Goal: Information Seeking & Learning: Check status

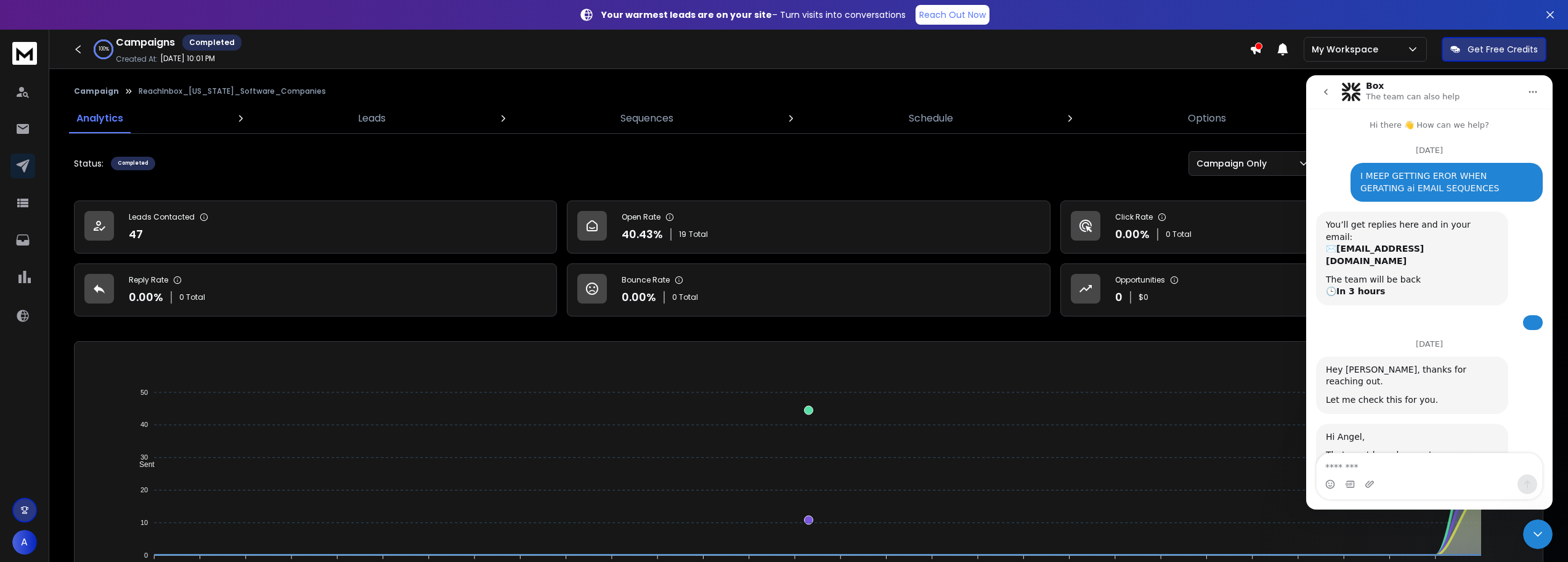
scroll to position [2, 0]
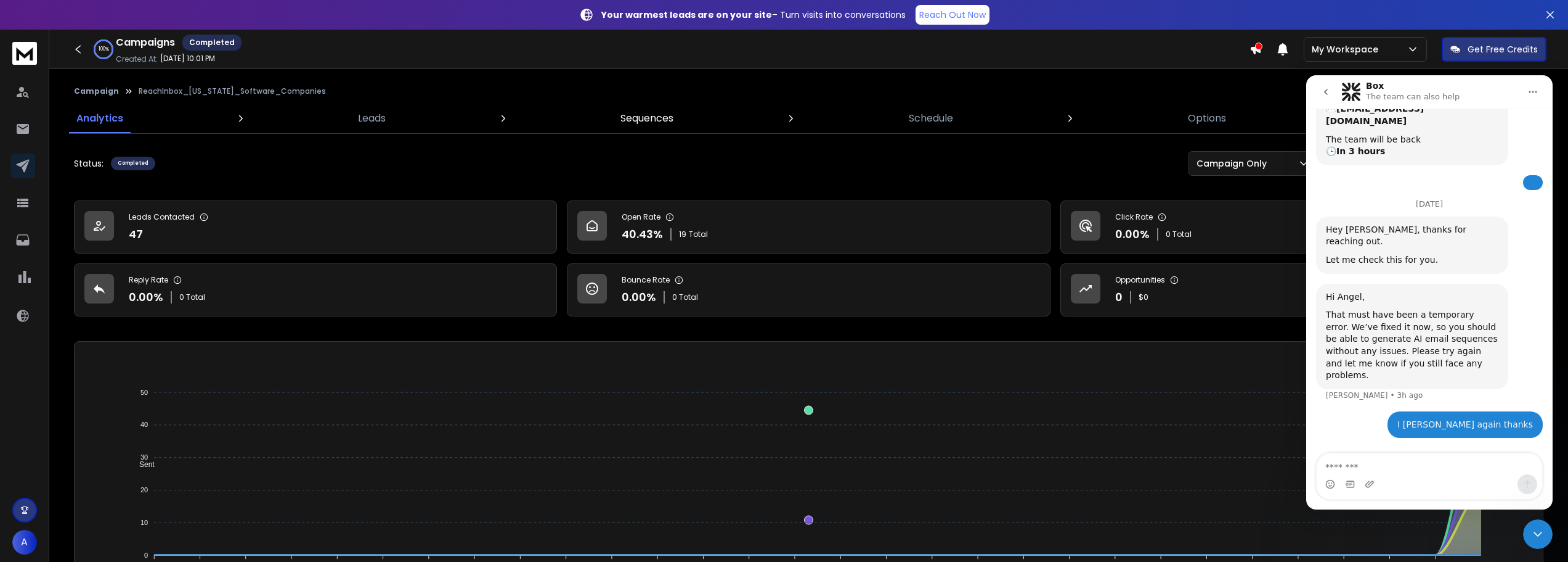
click at [624, 114] on p "Sequences" at bounding box center [646, 118] width 53 height 15
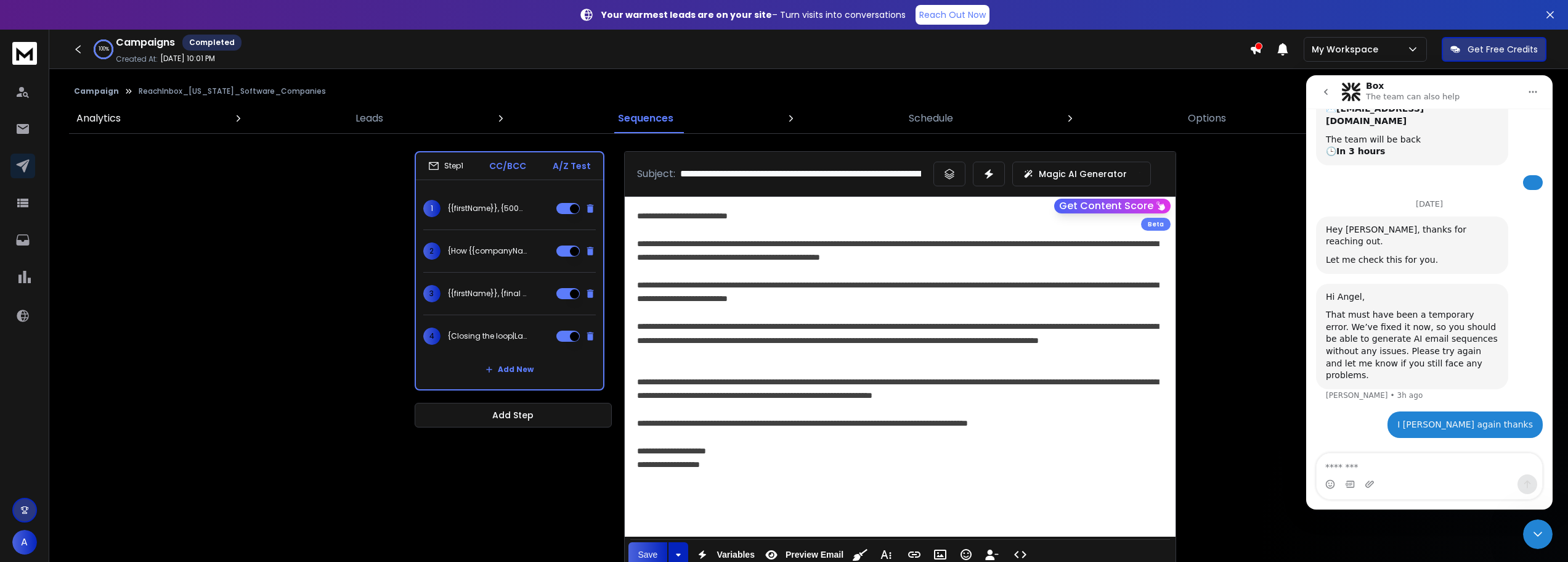
click at [122, 112] on link "Analytics" at bounding box center [99, 118] width 60 height 30
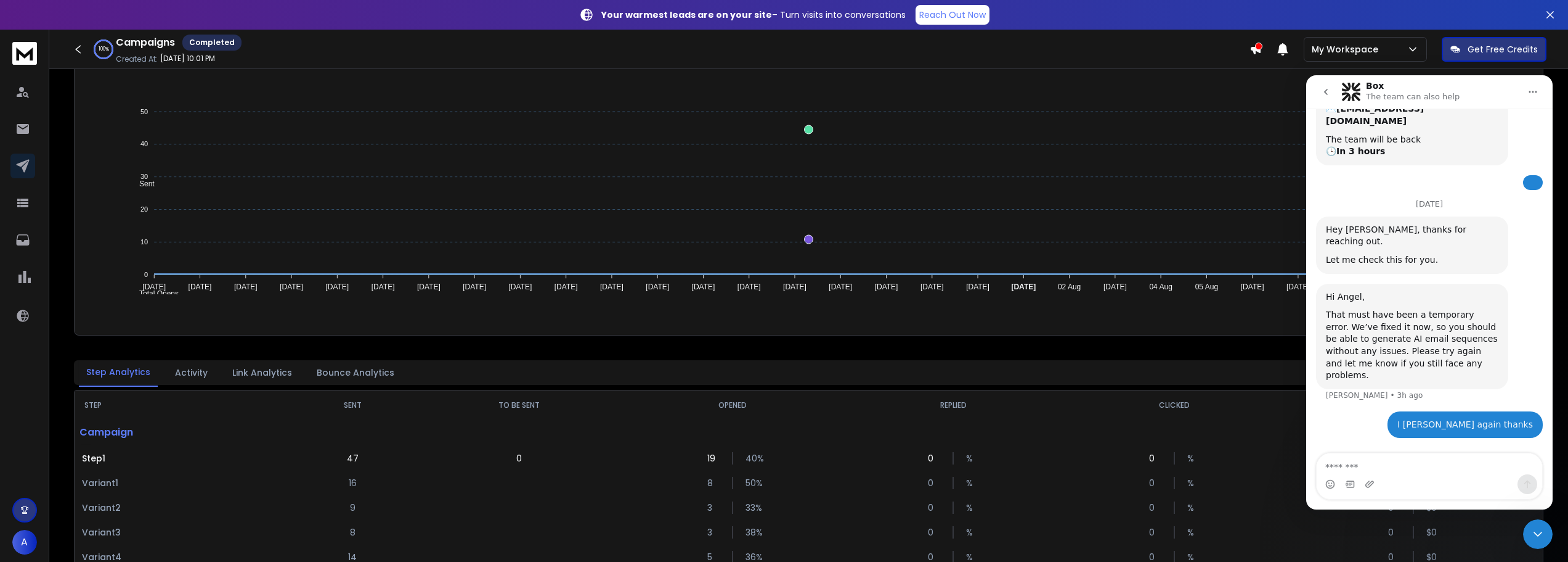
scroll to position [312, 0]
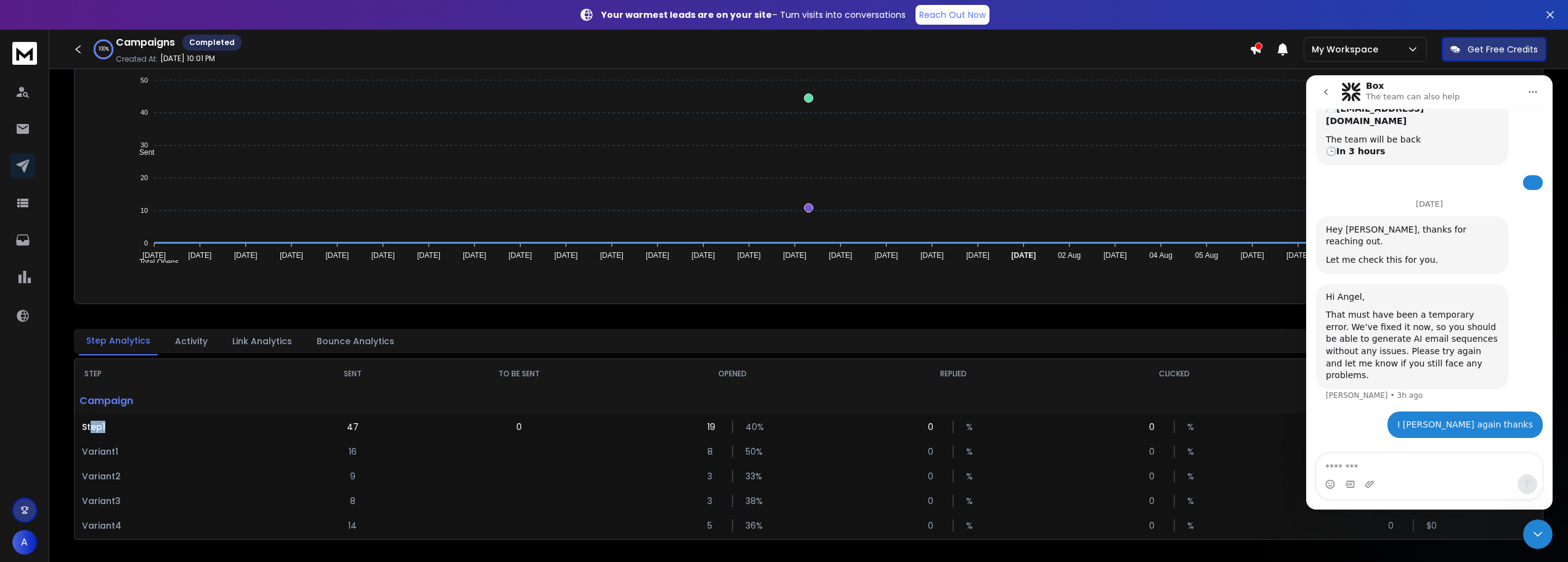
drag, startPoint x: 91, startPoint y: 424, endPoint x: 115, endPoint y: 427, distance: 24.2
click at [115, 427] on p "Step 1" at bounding box center [182, 427] width 200 height 12
click at [321, 425] on div "47 16 9 8 14" at bounding box center [352, 476] width 112 height 111
click at [190, 333] on button "Activity" at bounding box center [191, 341] width 47 height 27
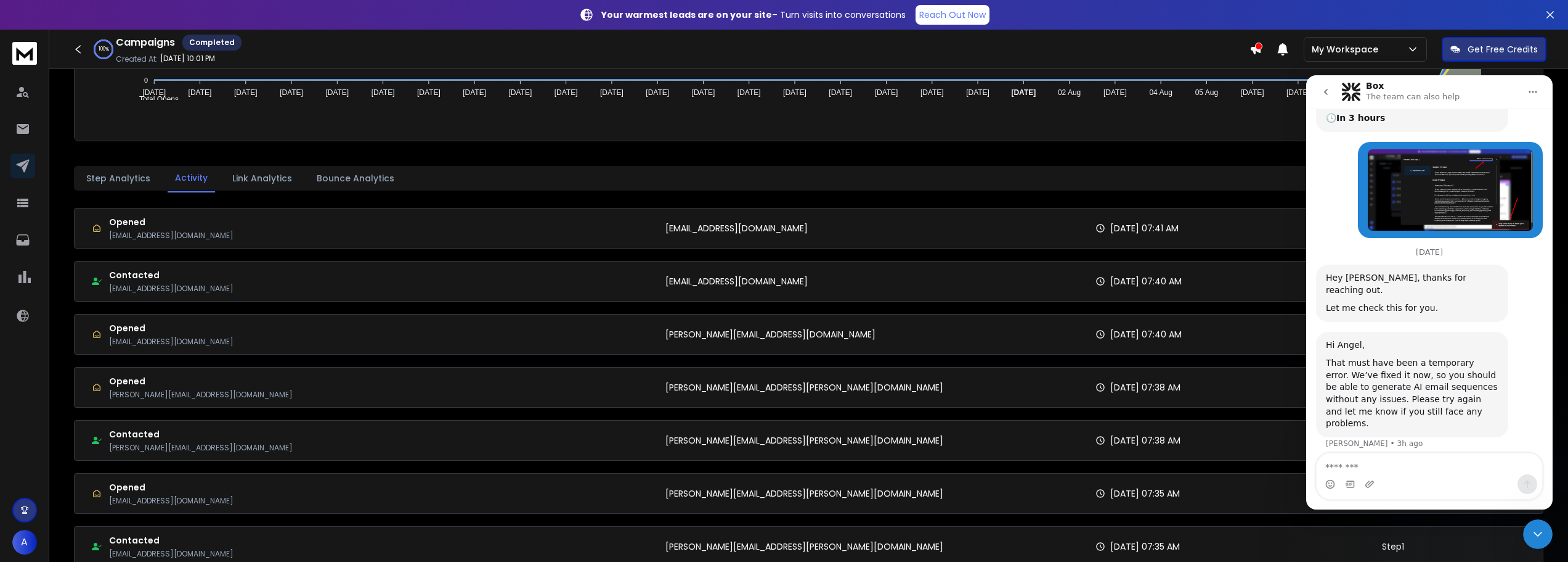
scroll to position [497, 0]
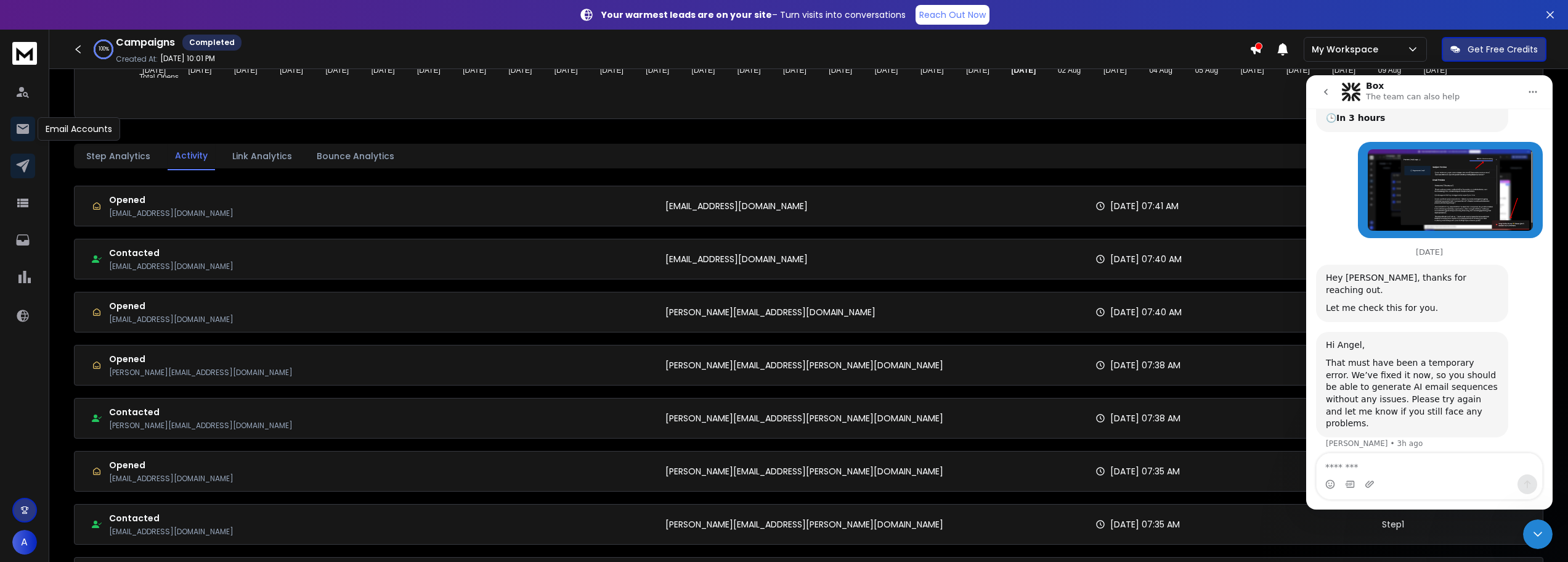
click at [18, 135] on icon at bounding box center [23, 129] width 15 height 15
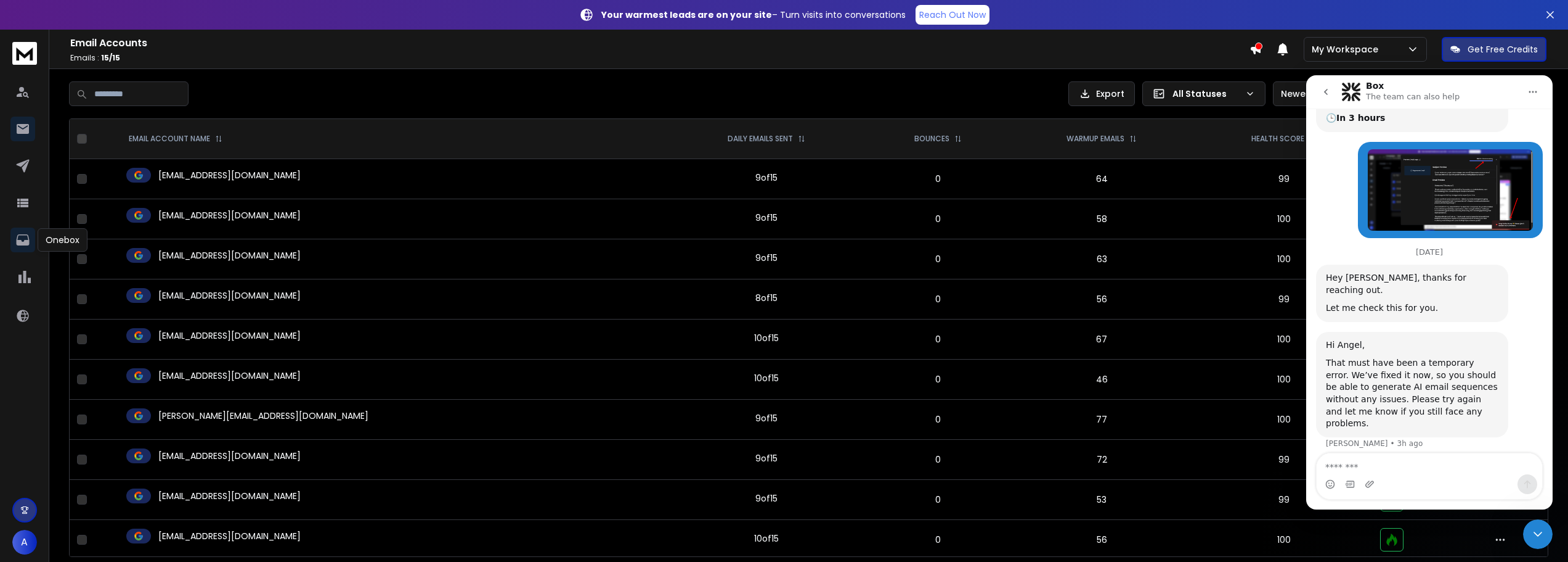
click at [22, 238] on icon at bounding box center [23, 239] width 15 height 15
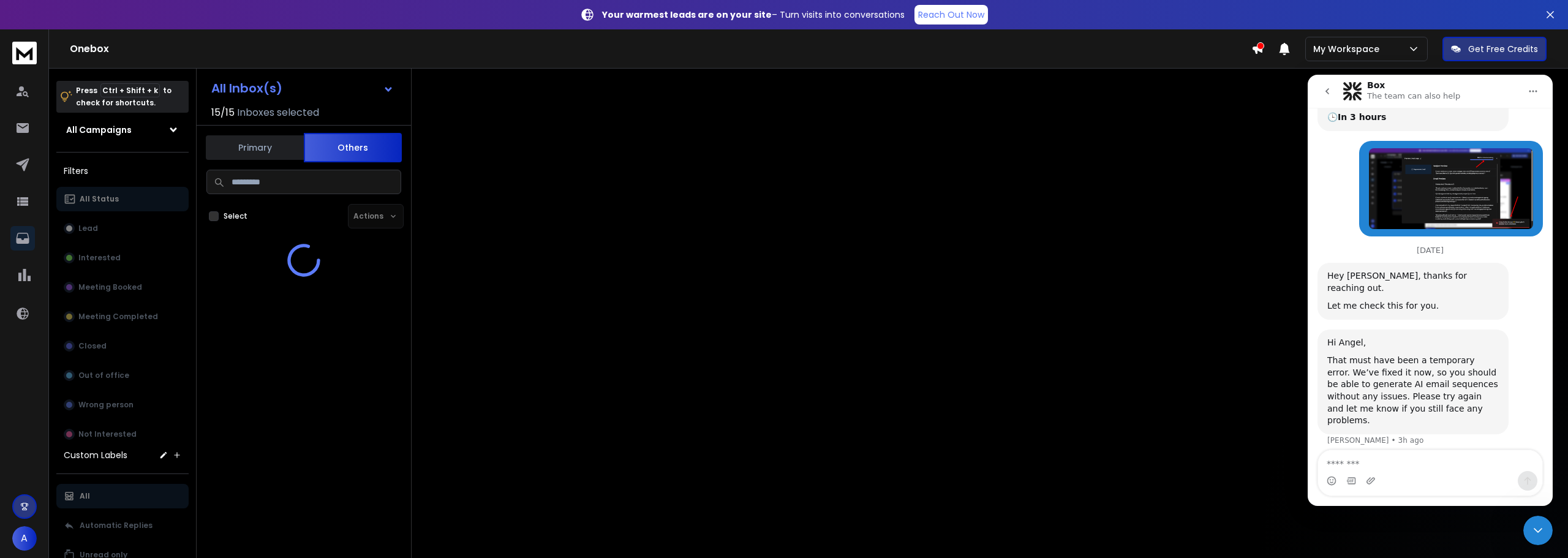
click at [332, 149] on button "Others" at bounding box center [353, 148] width 98 height 30
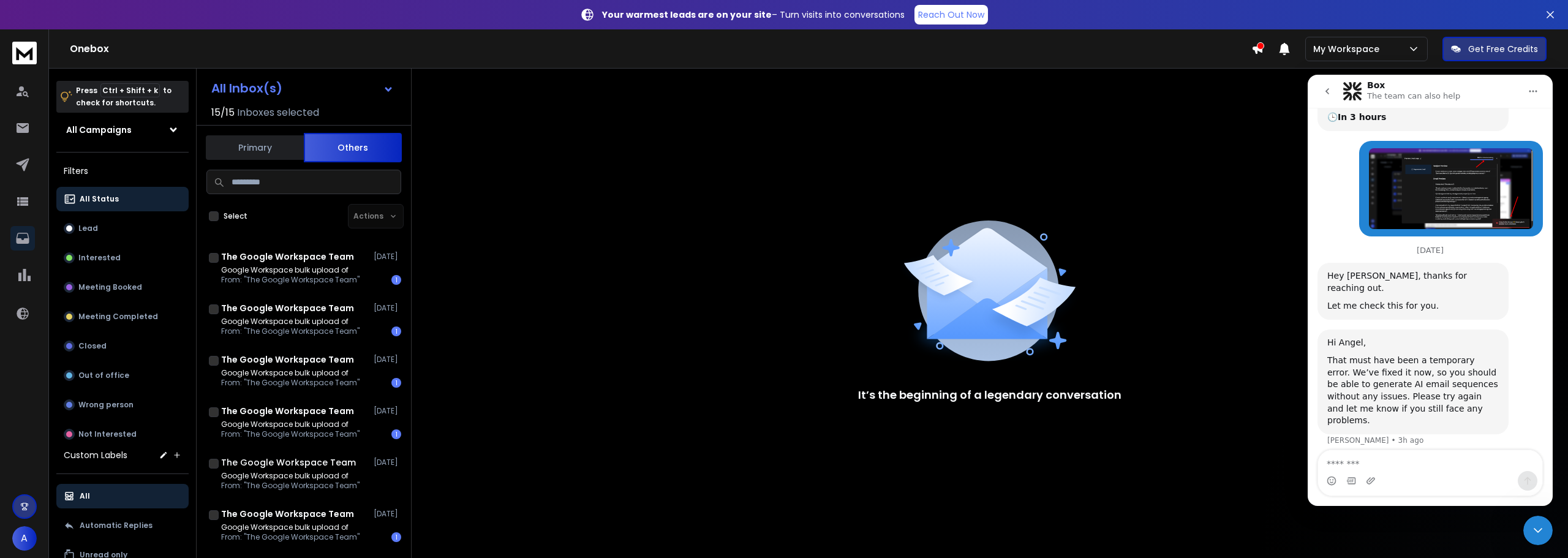
click at [269, 141] on button "Primary" at bounding box center [254, 147] width 98 height 27
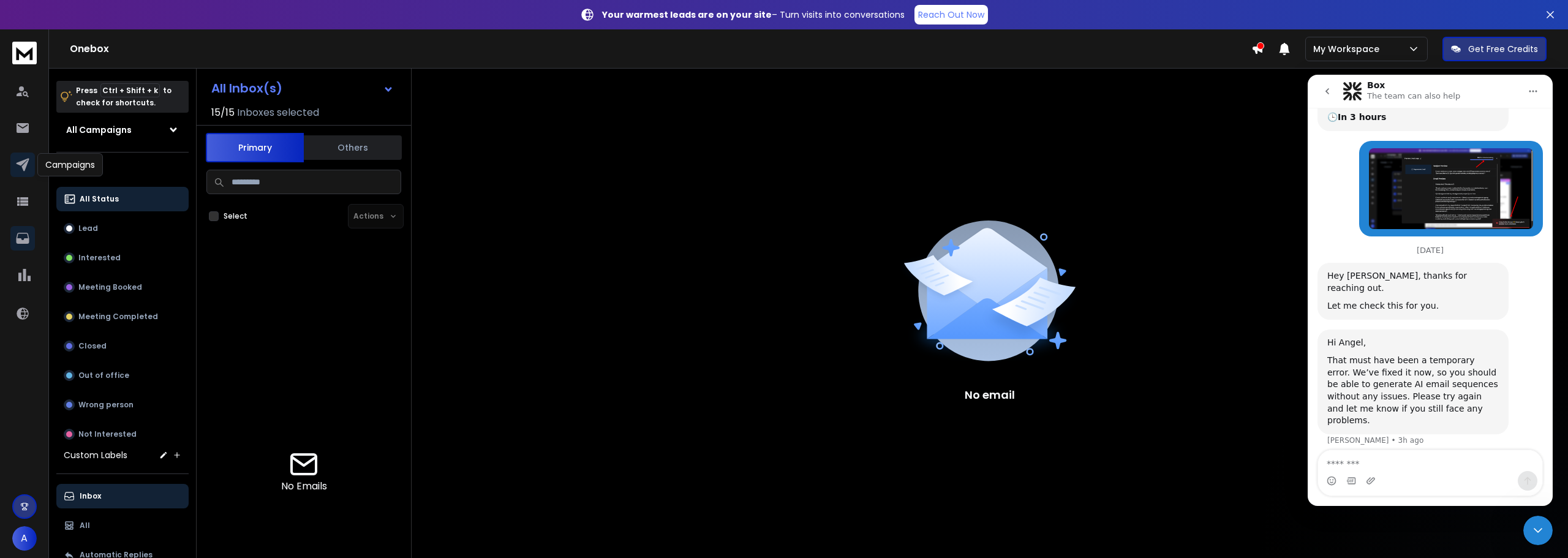
click at [31, 169] on link at bounding box center [23, 165] width 24 height 24
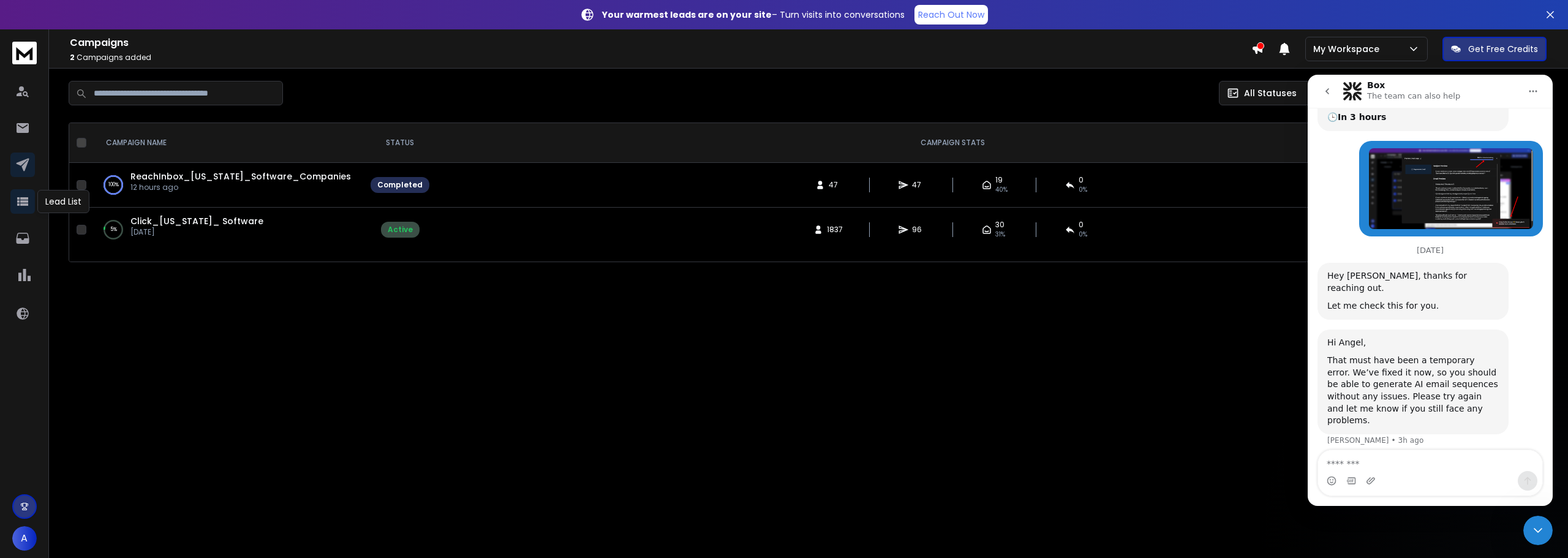
click at [30, 206] on icon at bounding box center [23, 201] width 15 height 15
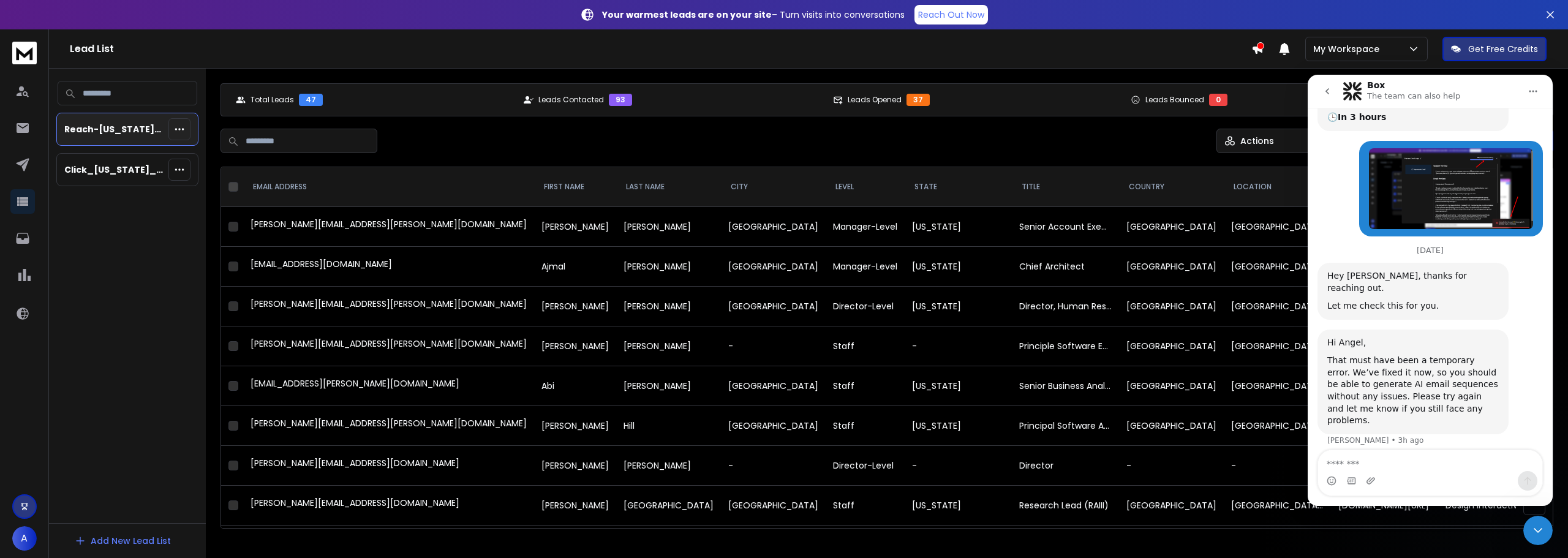
click at [898, 100] on p "Leads Opened" at bounding box center [875, 99] width 54 height 10
click at [1323, 93] on icon "go back" at bounding box center [1327, 91] width 10 height 10
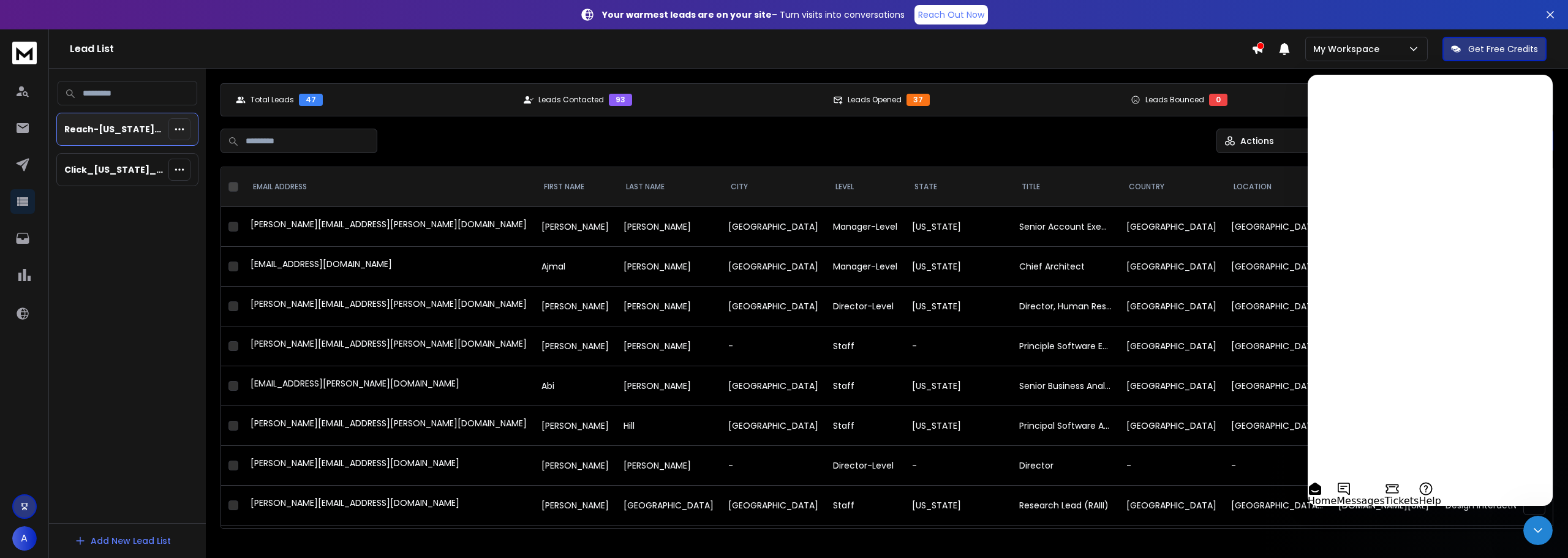
click at [1545, 528] on div "Close Intercom Messenger" at bounding box center [1538, 530] width 30 height 30
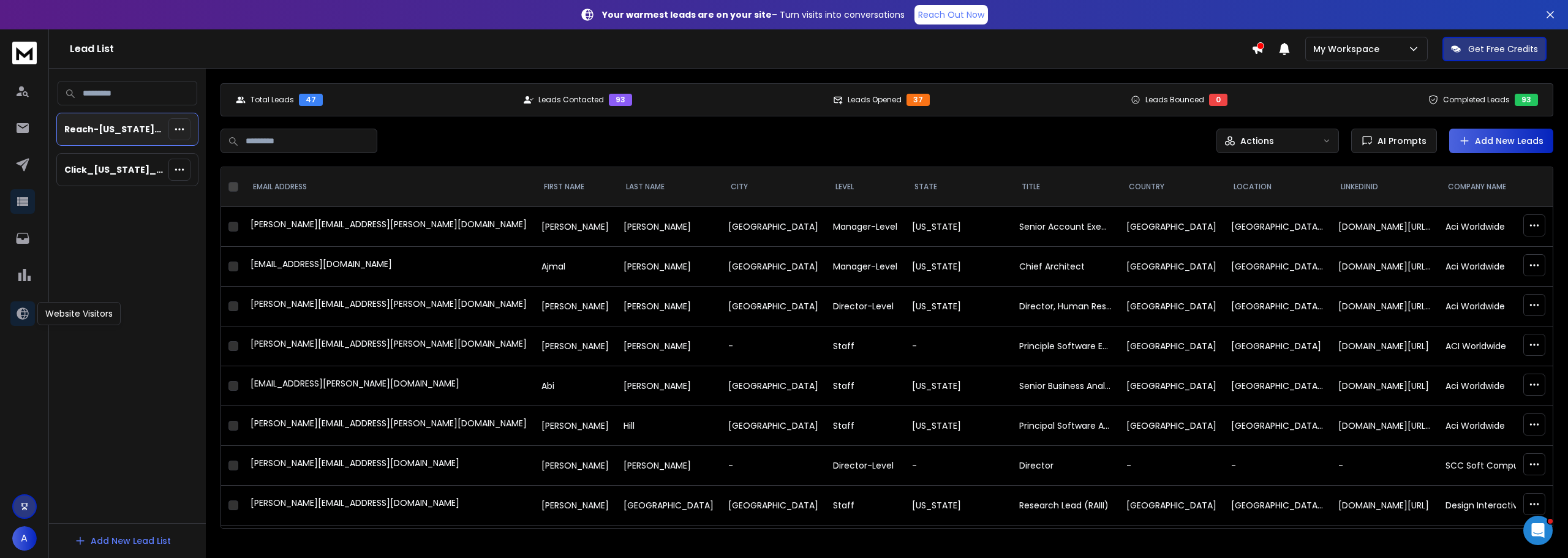
click at [22, 315] on icon at bounding box center [23, 313] width 12 height 12
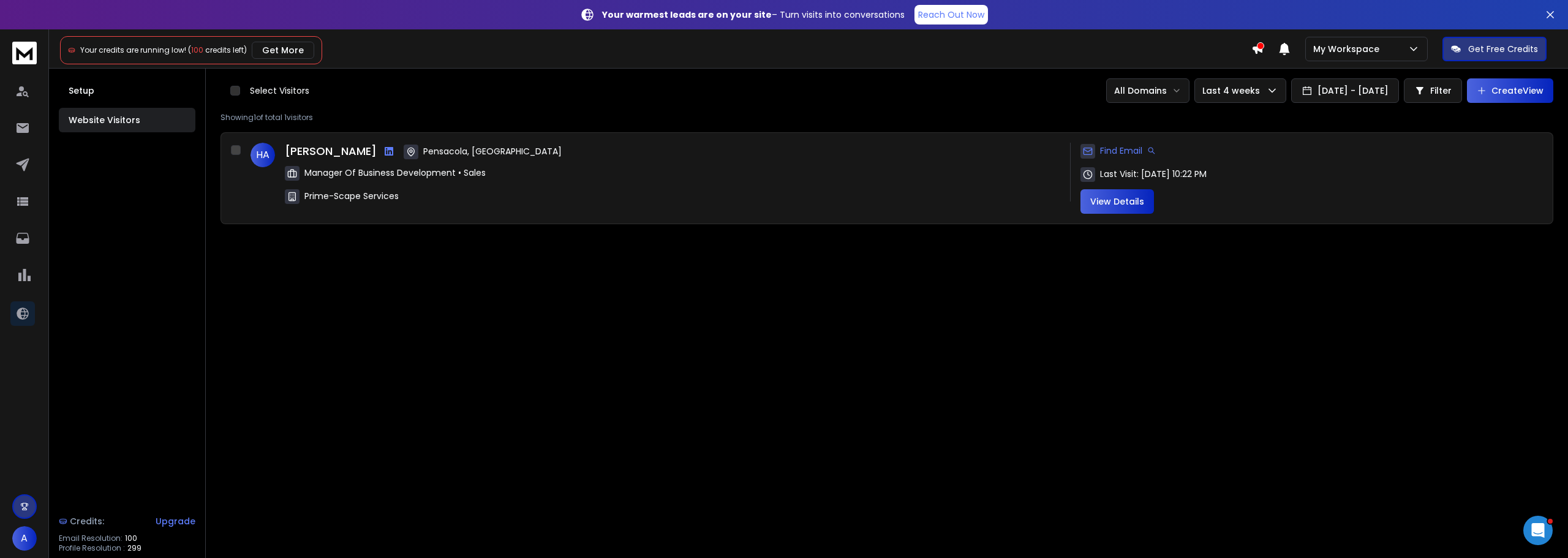
click at [1137, 195] on button "View Details" at bounding box center [1117, 201] width 73 height 24
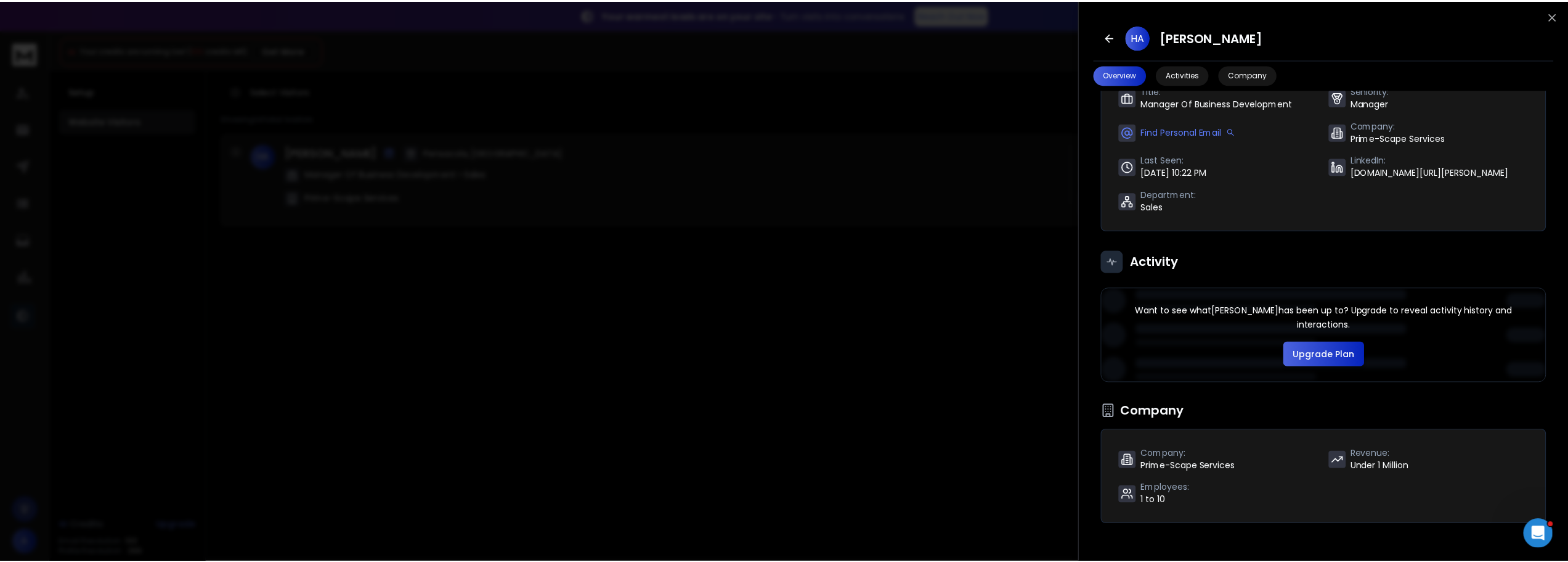
scroll to position [77, 0]
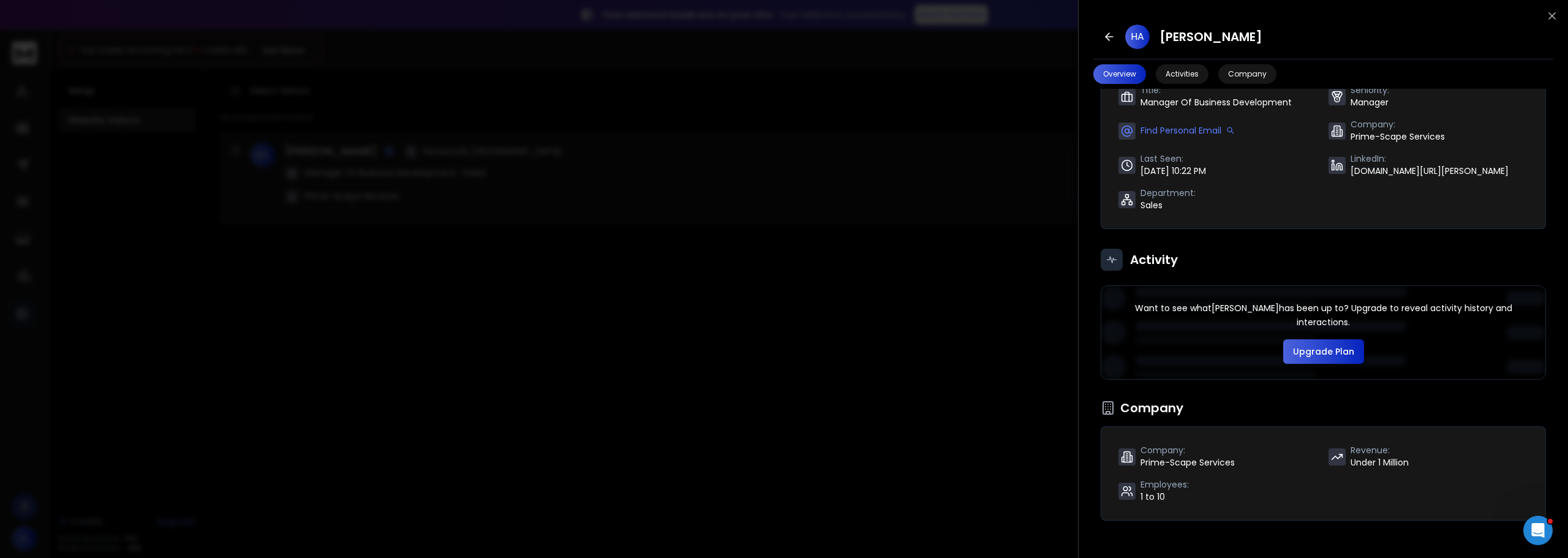
click at [946, 454] on div at bounding box center [784, 279] width 1568 height 558
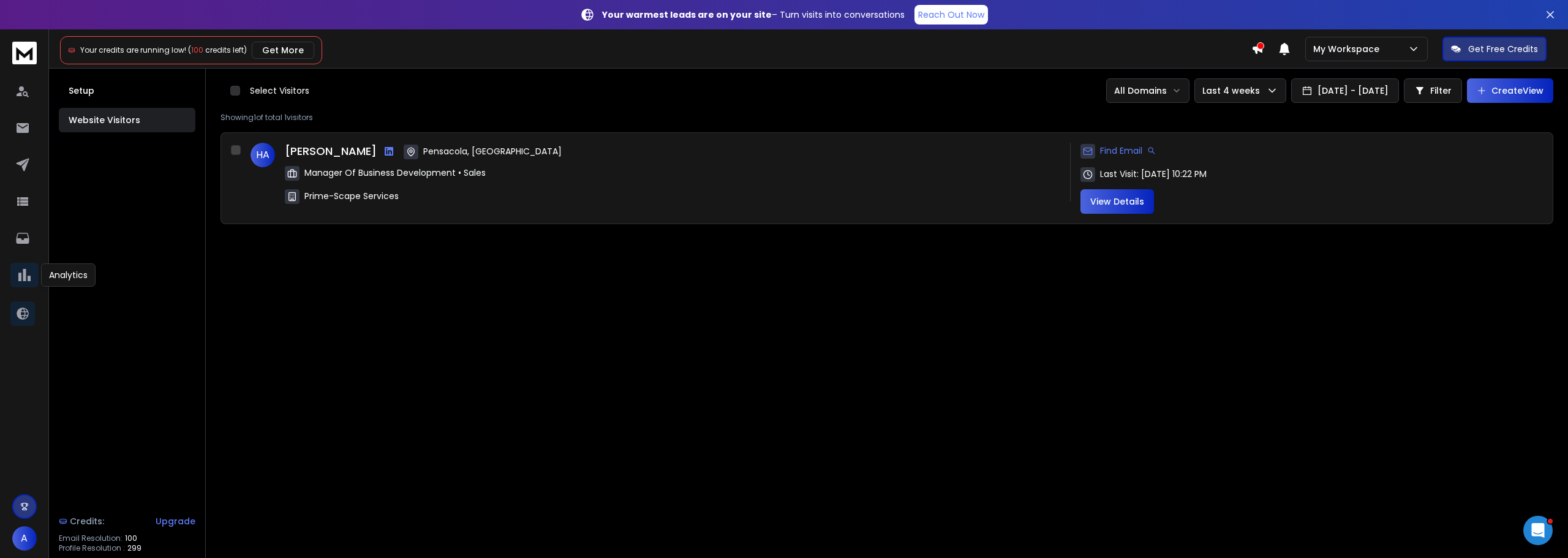
click at [22, 280] on icon at bounding box center [24, 274] width 18 height 18
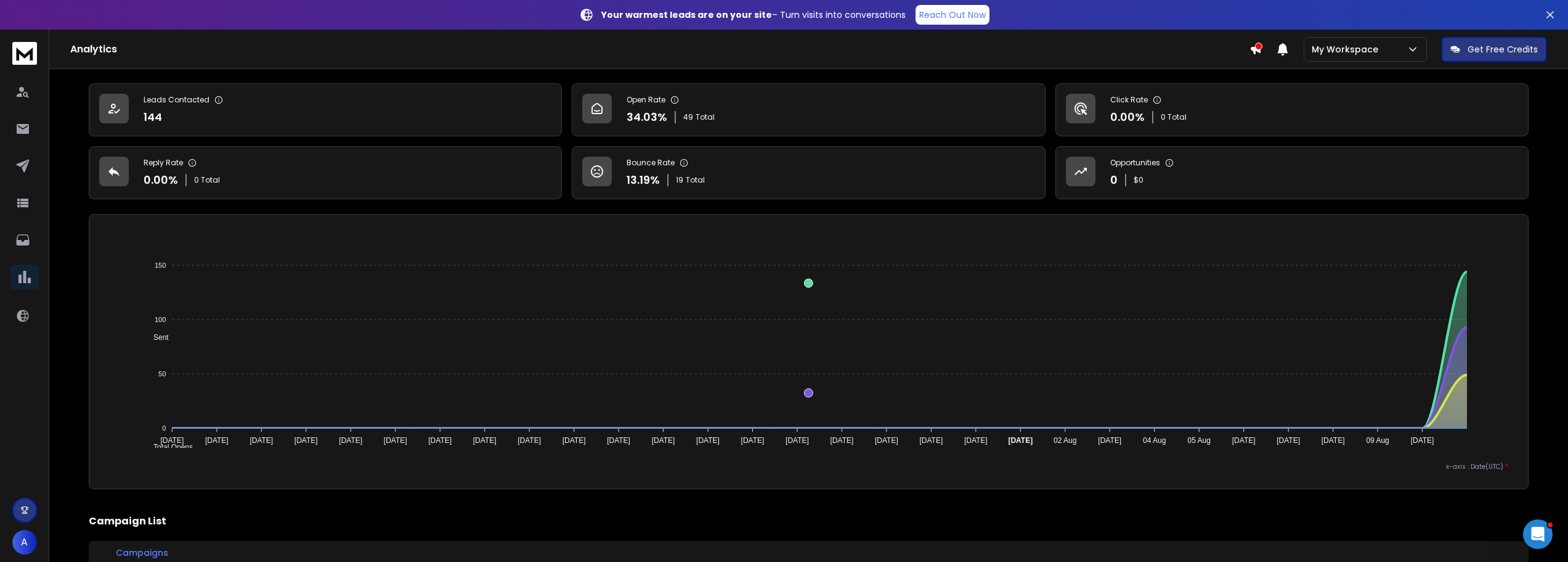
scroll to position [214, 0]
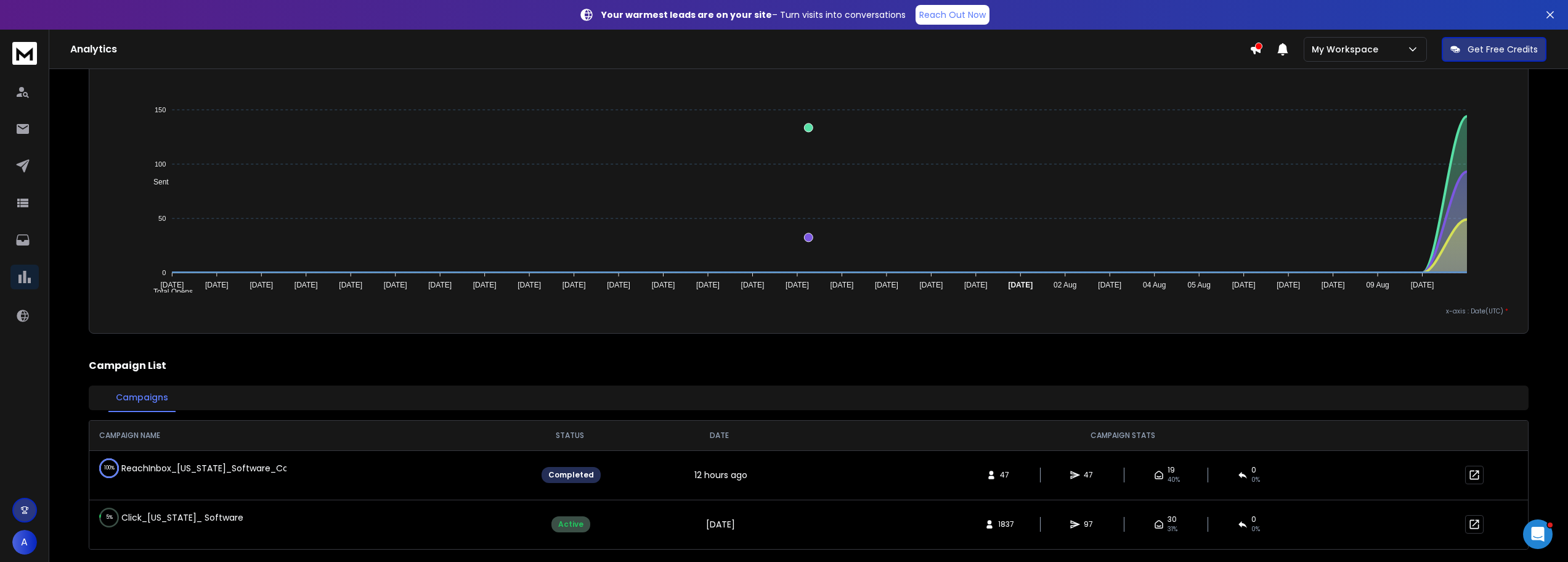
click at [335, 525] on tr "5 % Click_[US_STATE]_ Software Active [DATE] 1837 97 30 31 % 0 0 %" at bounding box center [809, 524] width 1439 height 49
click at [1476, 521] on icon at bounding box center [1474, 524] width 10 height 10
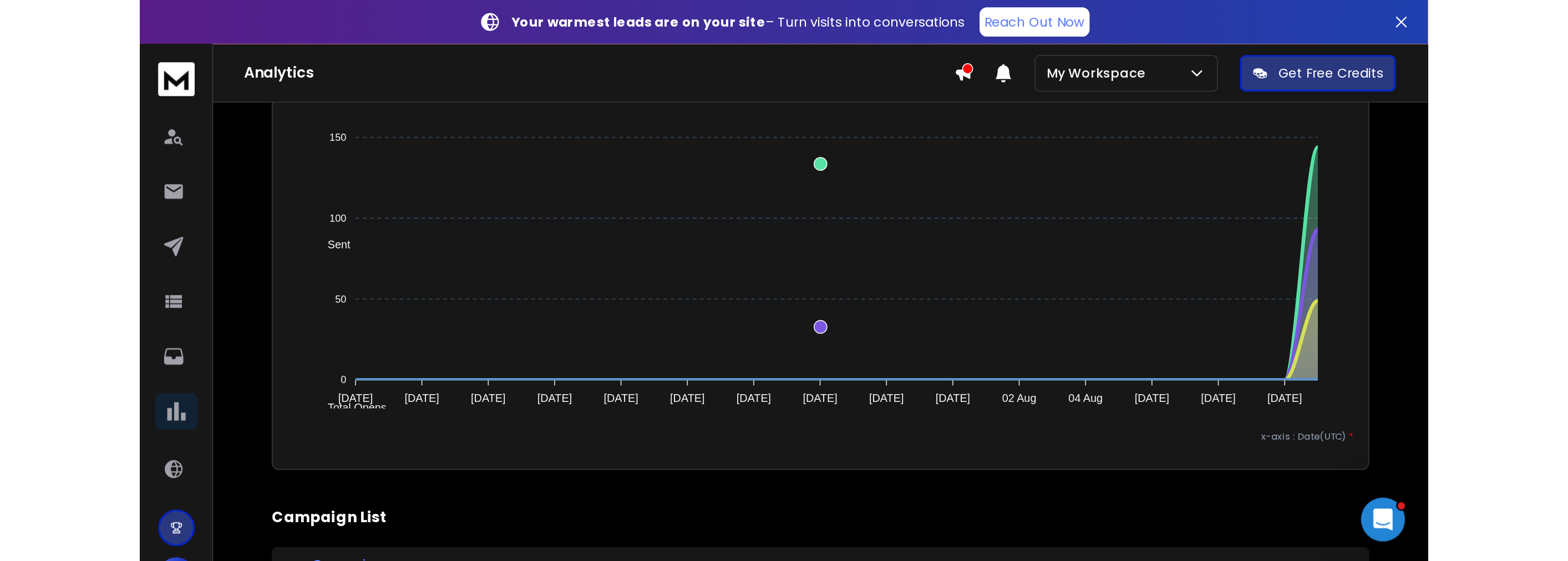
scroll to position [136, 0]
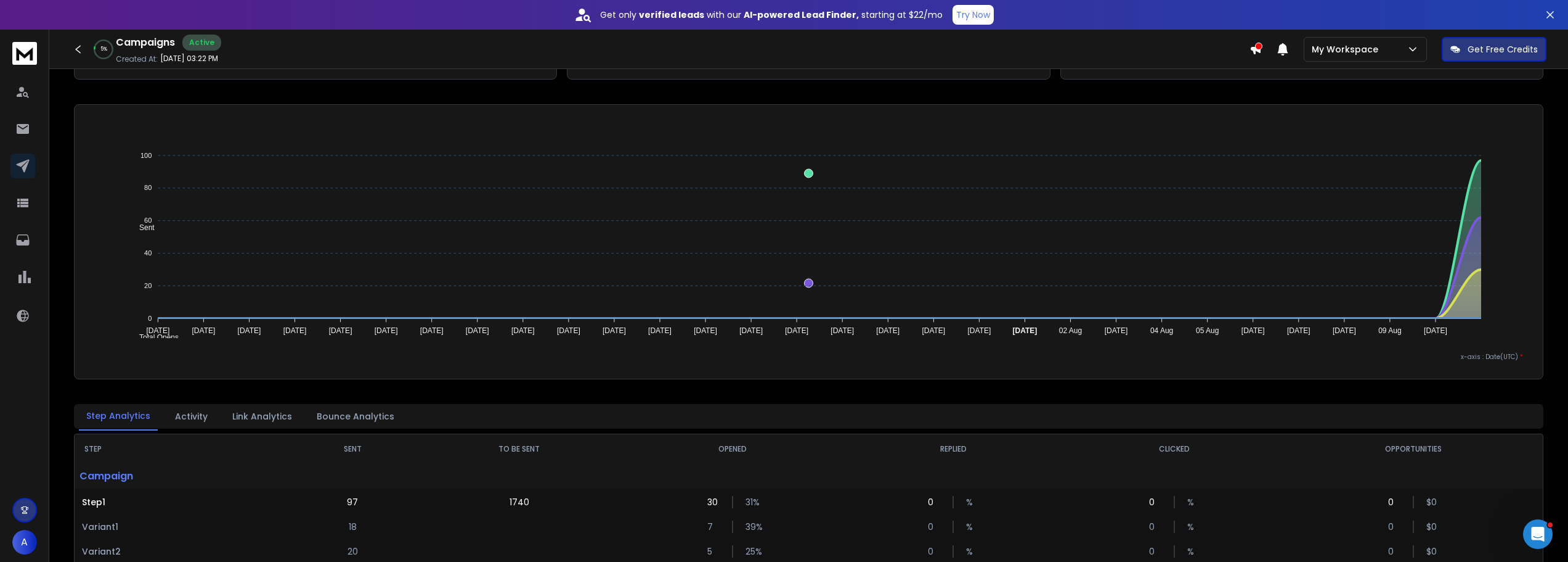
scroll to position [309, 0]
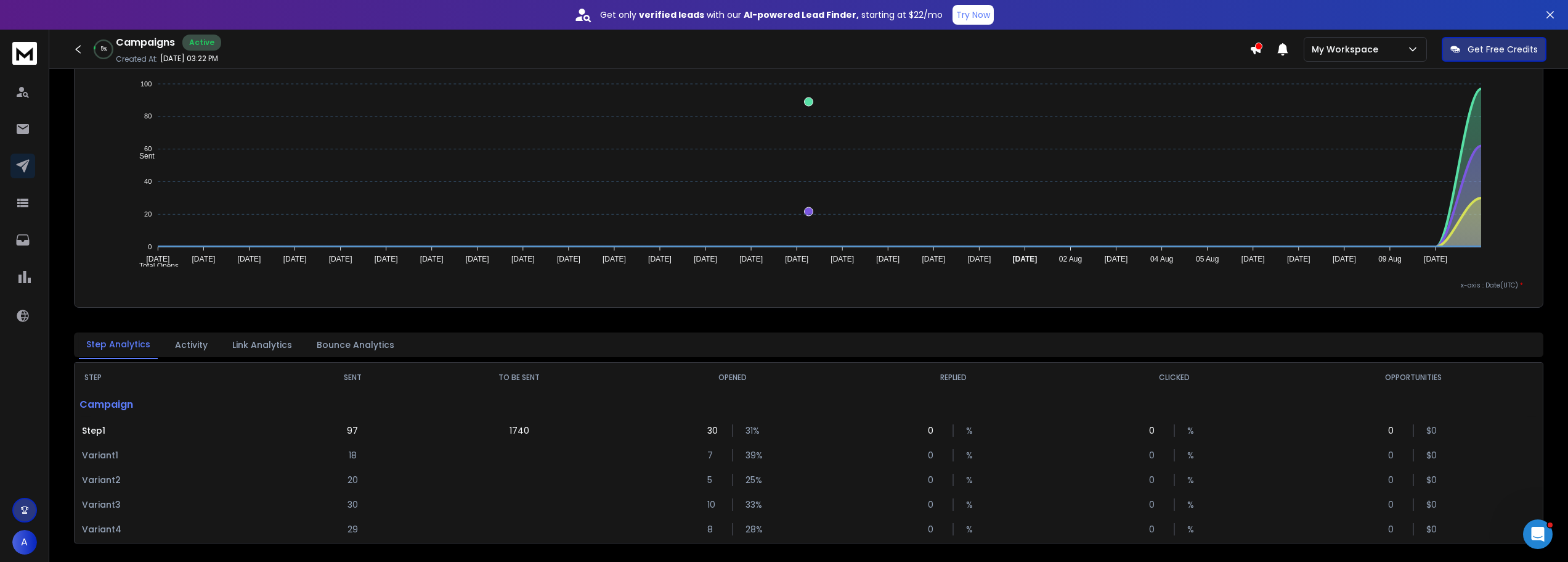
click at [187, 343] on button "Activity" at bounding box center [191, 345] width 47 height 27
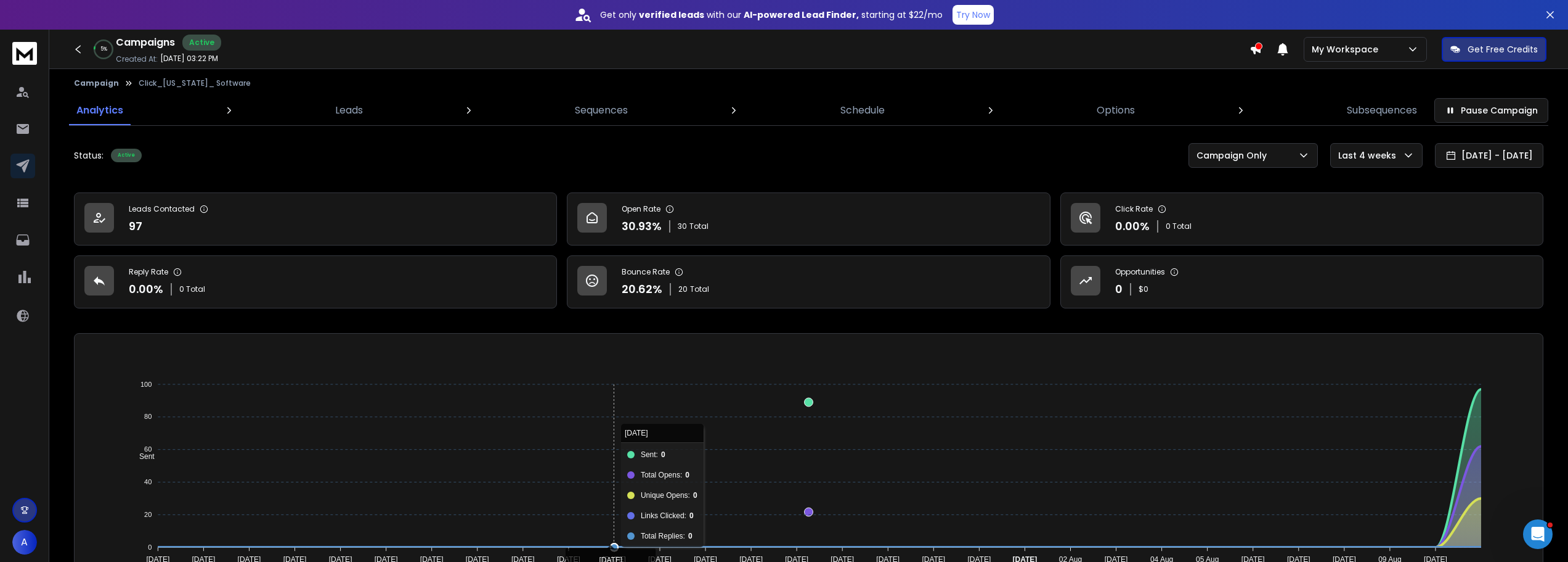
scroll to position [0, 0]
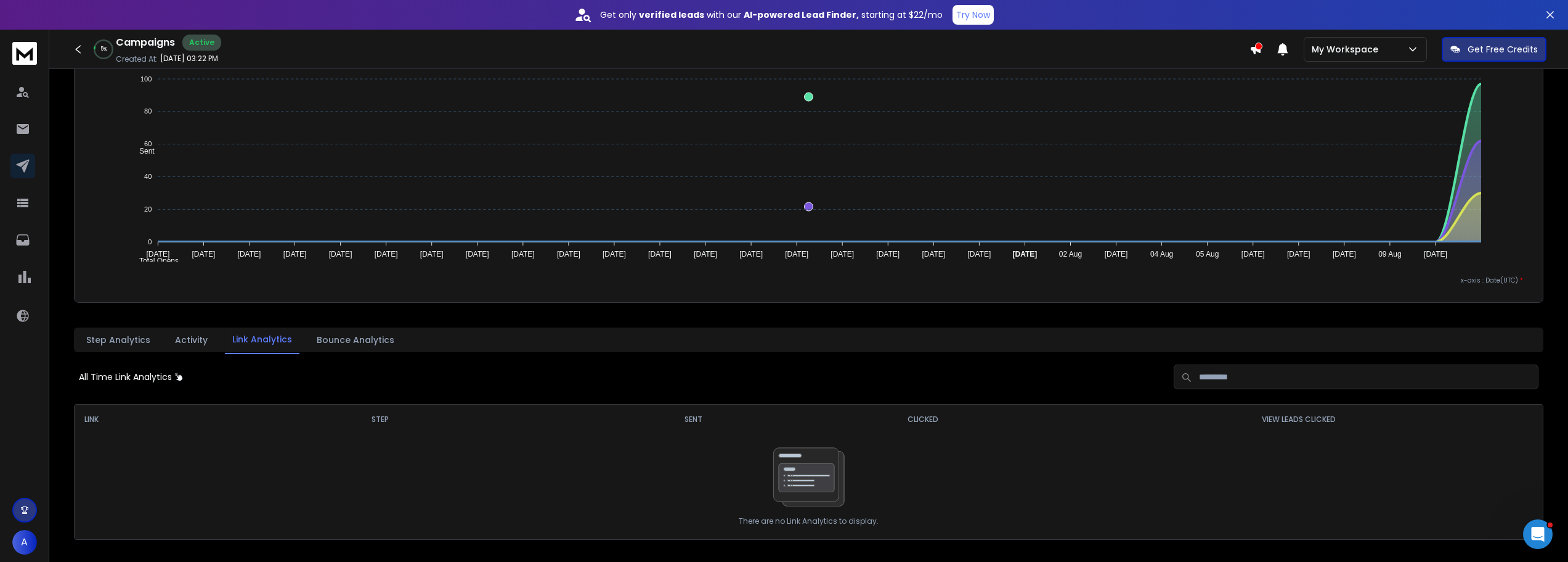
scroll to position [313, 0]
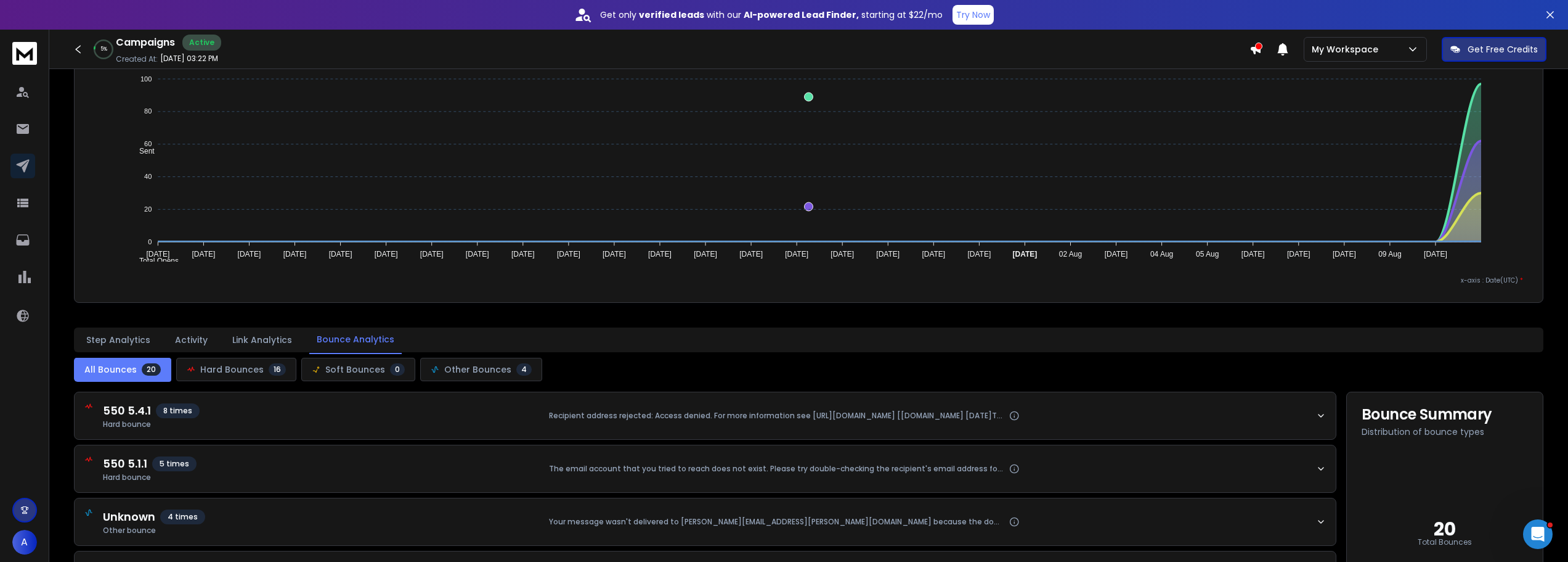
click at [361, 347] on button "Bounce Analytics" at bounding box center [356, 339] width 93 height 28
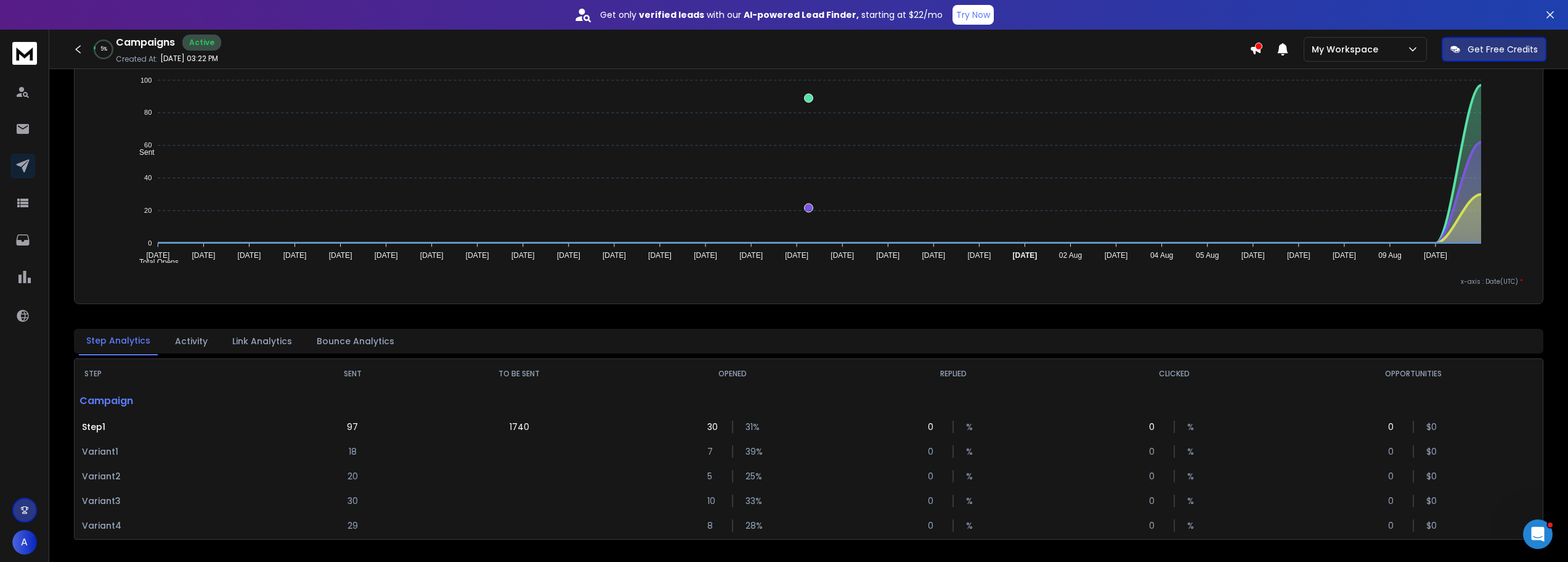
scroll to position [312, 0]
click at [104, 201] on div "Leads Contacted 97 Open Rate 30.93 % 30 Total Click Rate 0.00 % 0 Total Reply R…" at bounding box center [809, 217] width 1470 height 657
click at [207, 342] on button "Activity" at bounding box center [191, 341] width 47 height 27
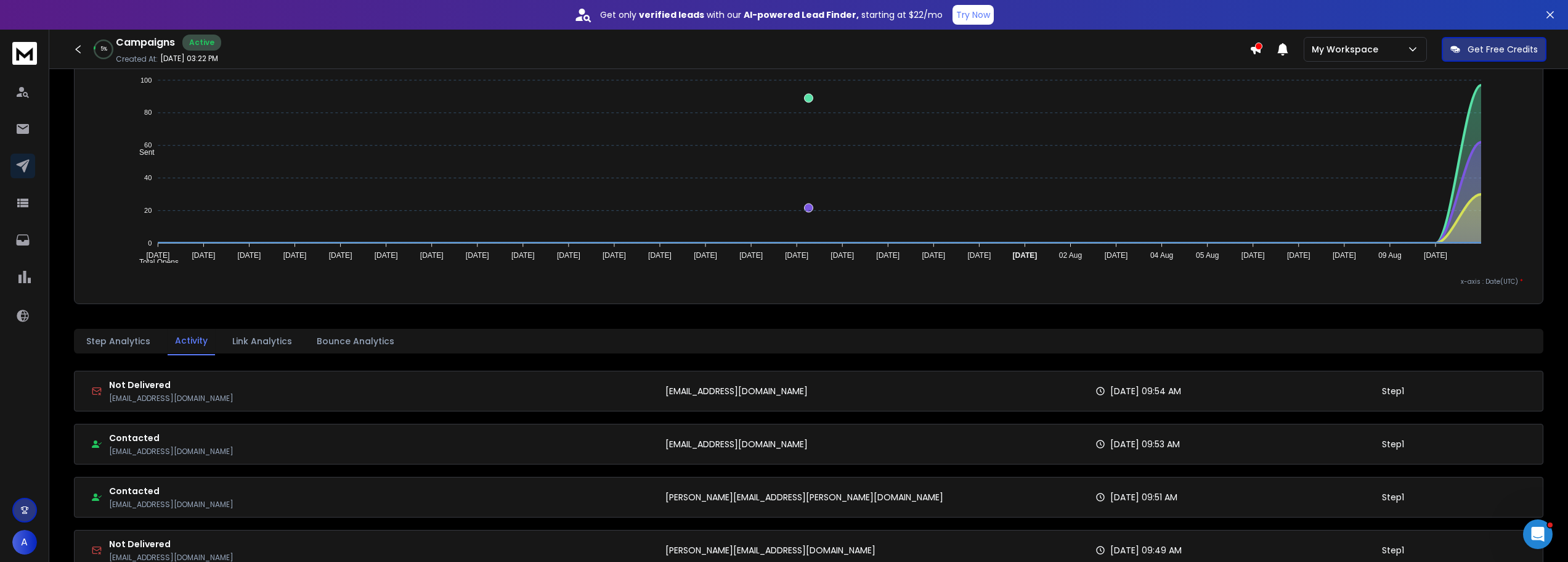
click at [130, 345] on button "Step Analytics" at bounding box center [118, 341] width 79 height 27
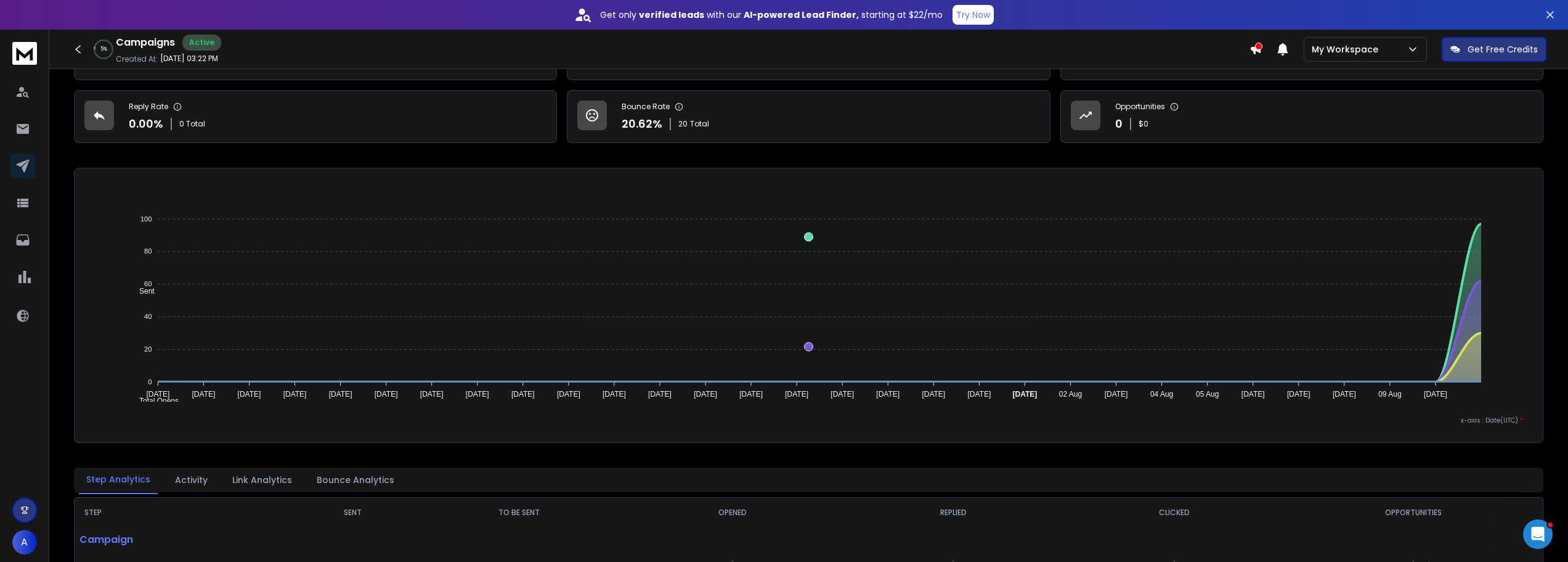
scroll to position [66, 0]
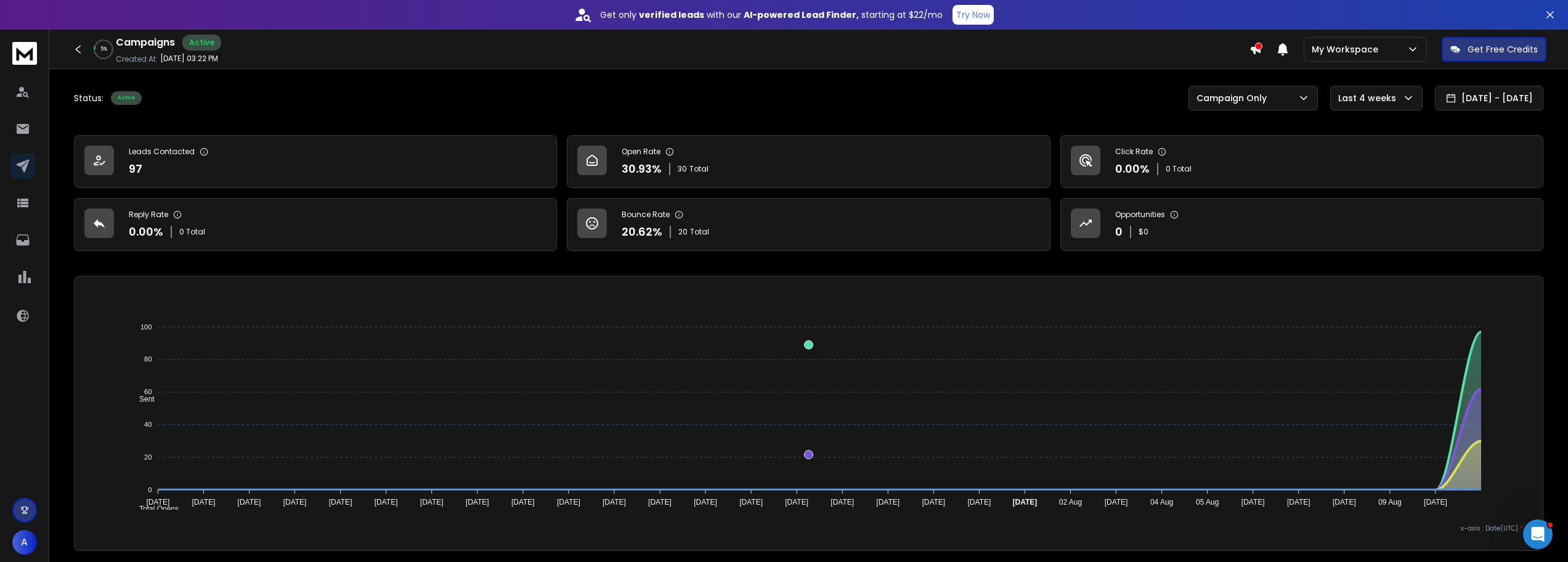
click at [660, 174] on p "30.93 %" at bounding box center [642, 169] width 40 height 18
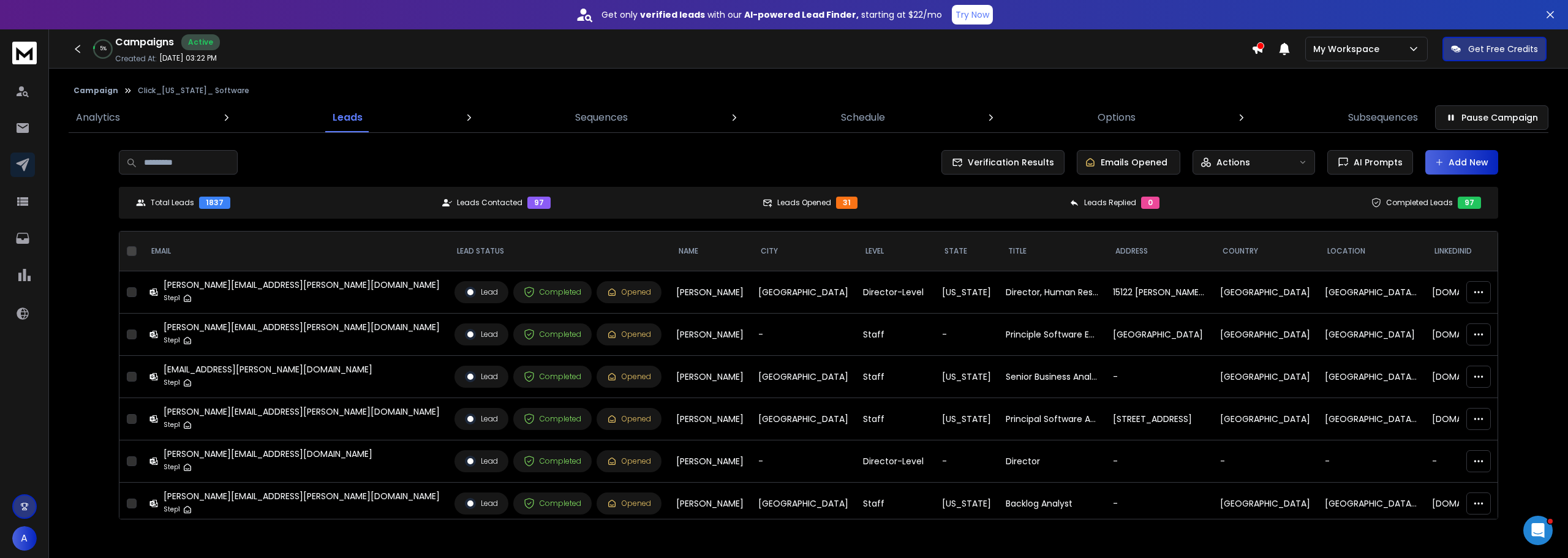
click at [607, 294] on div "Opened" at bounding box center [629, 292] width 44 height 10
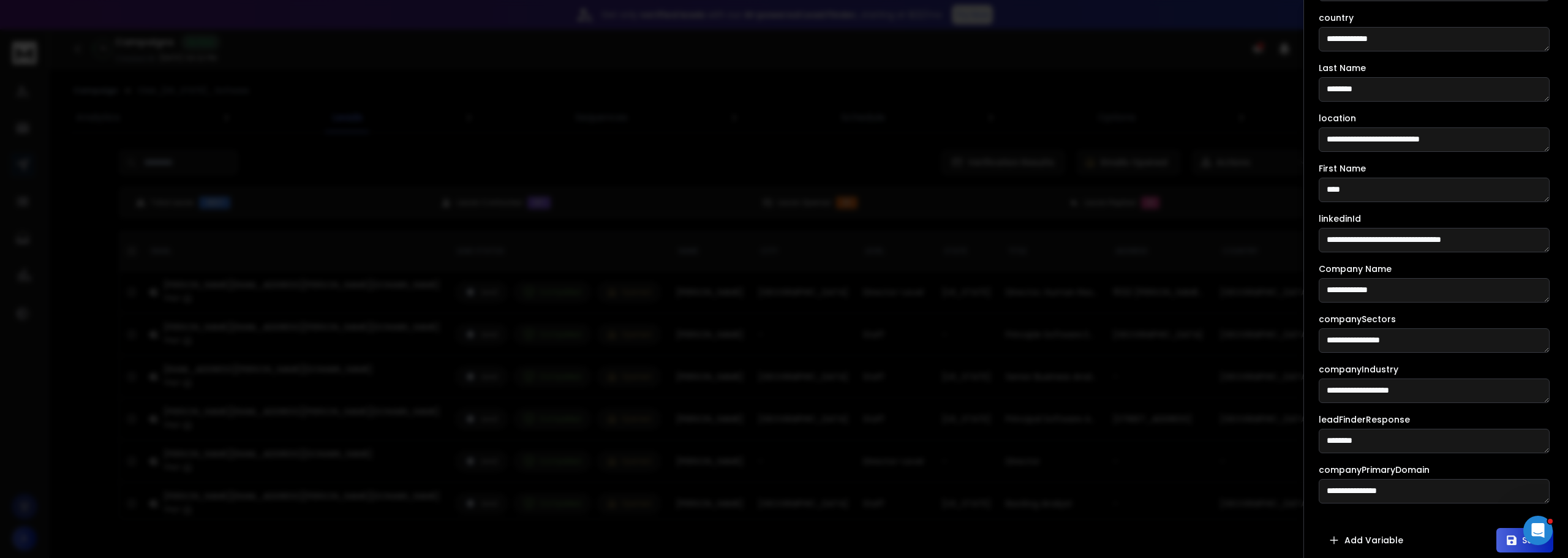
scroll to position [363, 0]
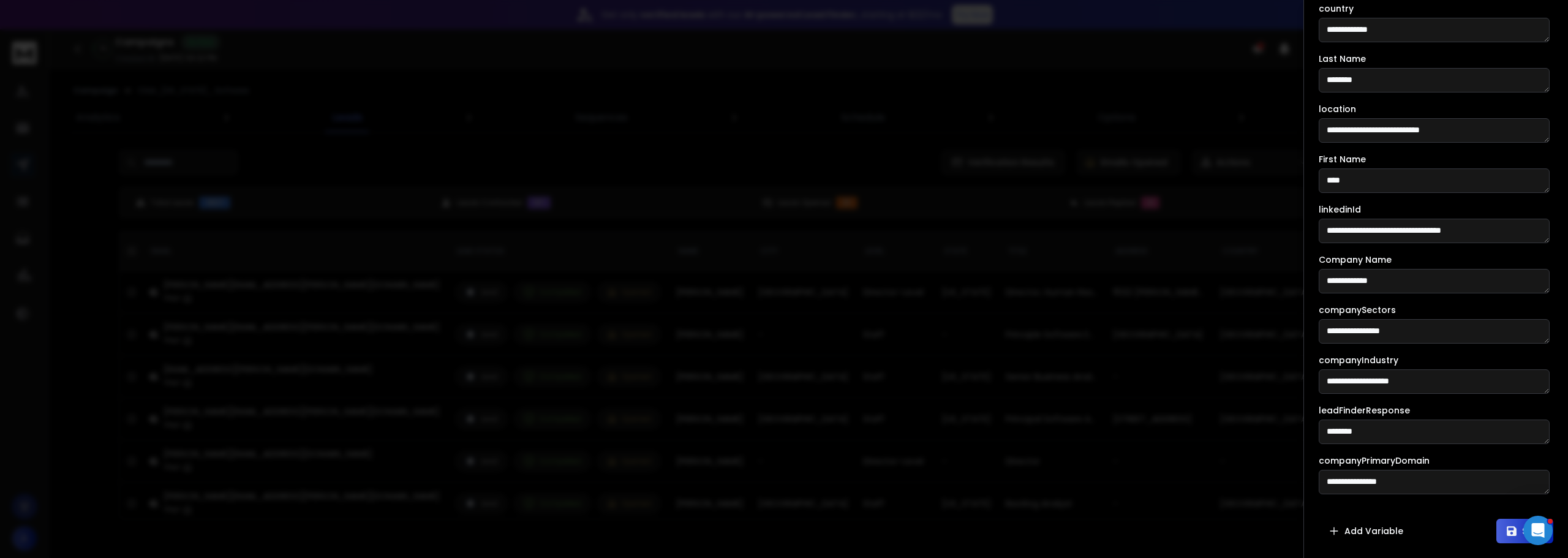
click at [770, 160] on div at bounding box center [784, 279] width 1568 height 558
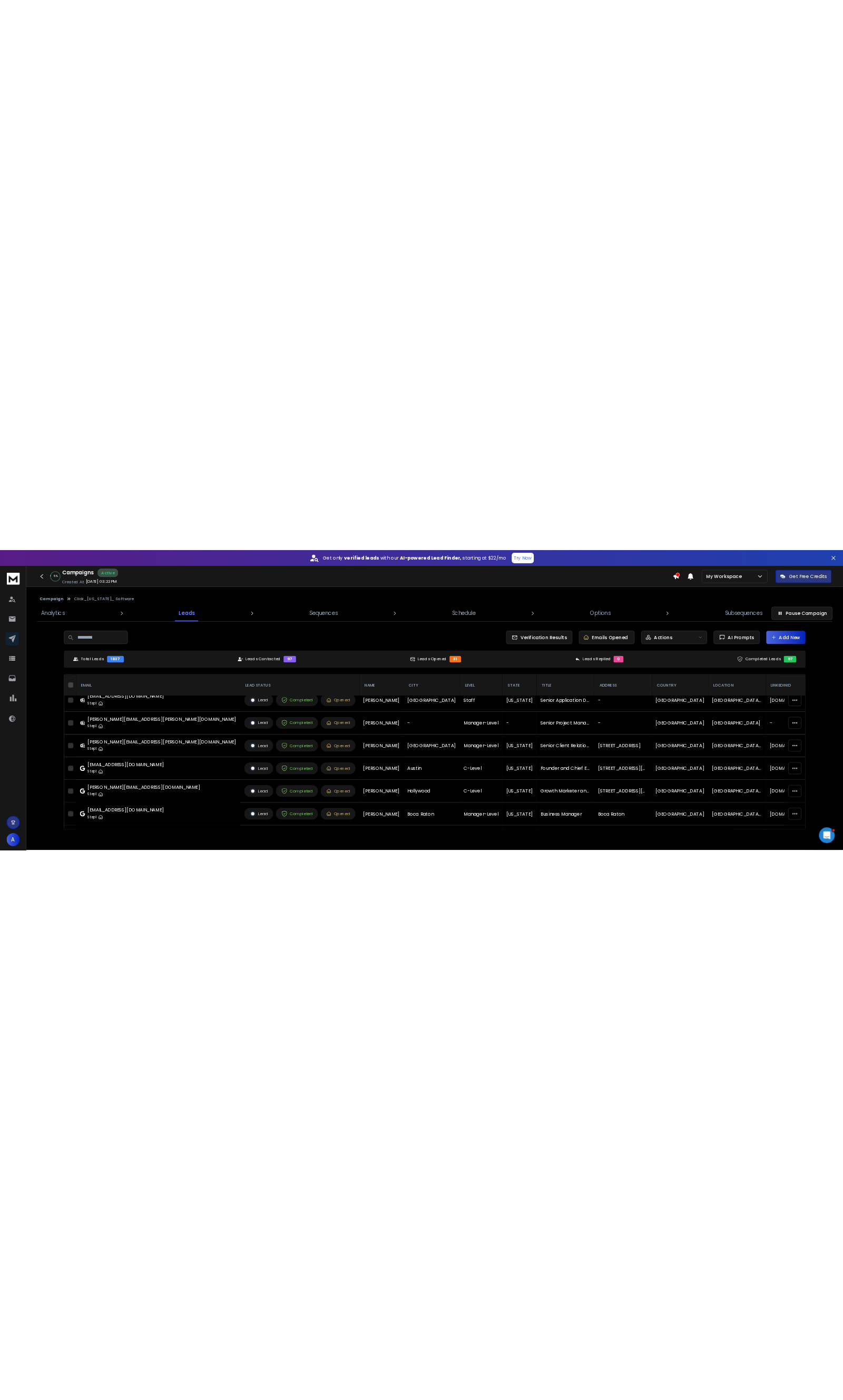
scroll to position [0, 0]
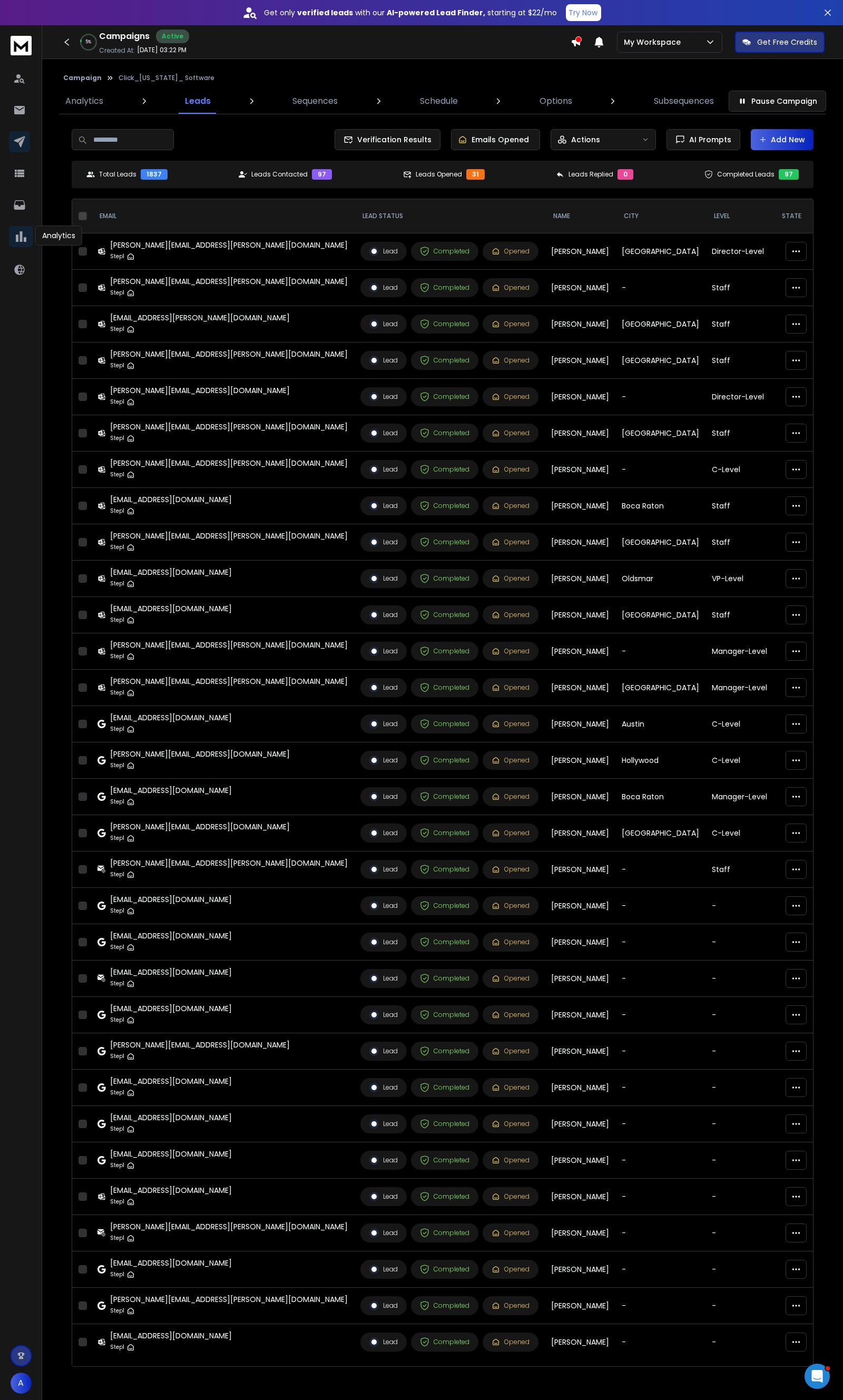
click at [22, 232] on icon at bounding box center [21, 236] width 16 height 16
